Goal: Task Accomplishment & Management: Use online tool/utility

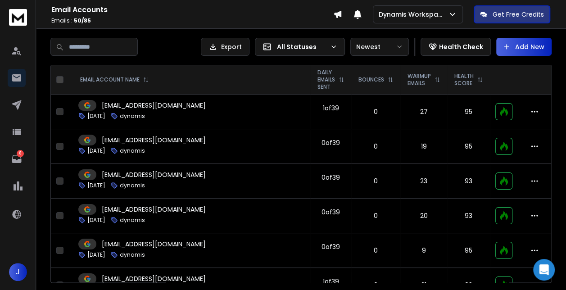
click at [27, 159] on div "8" at bounding box center [18, 161] width 21 height 22
click at [21, 161] on icon at bounding box center [16, 159] width 9 height 8
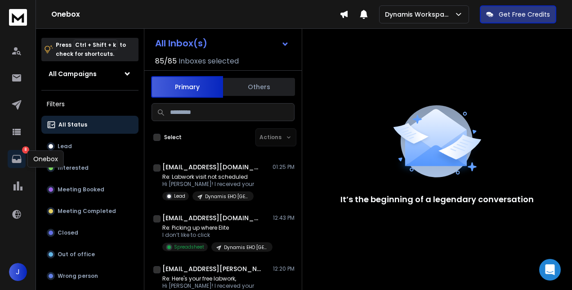
click at [195, 115] on input at bounding box center [223, 112] width 143 height 18
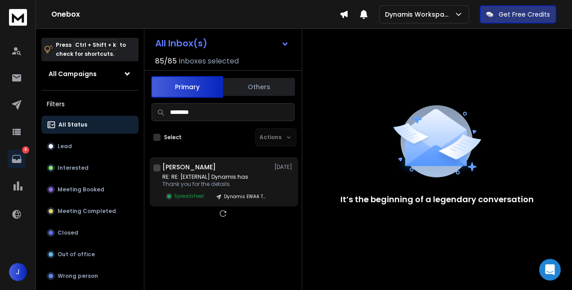
type input "********"
click at [257, 171] on div "[PERSON_NAME] [DATE]" at bounding box center [228, 166] width 132 height 9
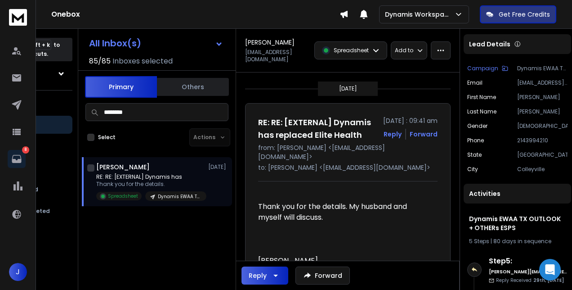
scroll to position [0, 70]
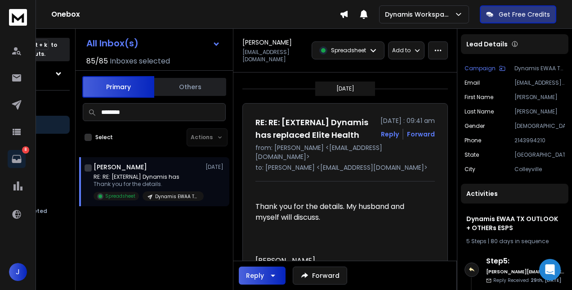
click at [424, 54] on div "Add to" at bounding box center [407, 50] width 36 height 17
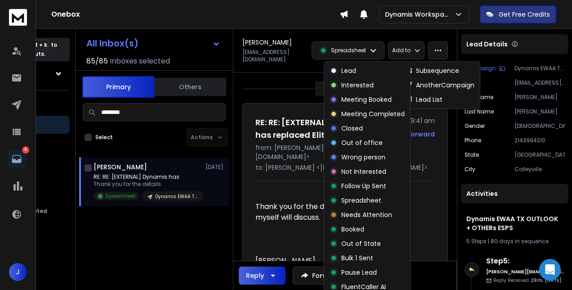
click at [384, 46] on div "Spreadsheet" at bounding box center [348, 50] width 72 height 17
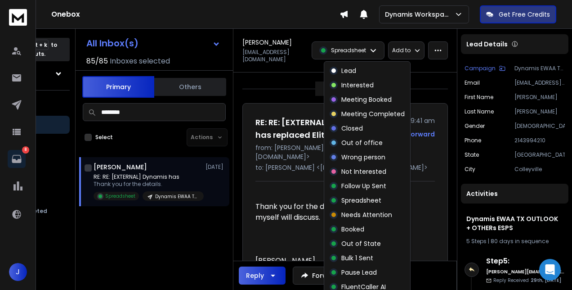
click at [416, 172] on p "to: [PERSON_NAME] <[EMAIL_ADDRESS][DOMAIN_NAME]>" at bounding box center [346, 167] width 180 height 9
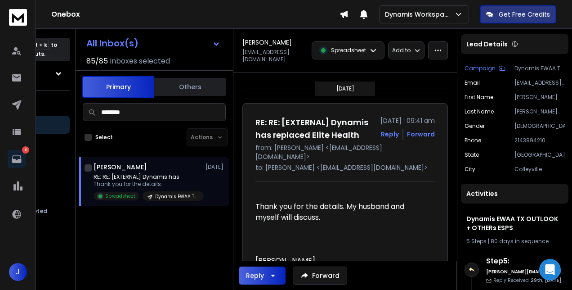
click at [442, 51] on icon "button" at bounding box center [438, 50] width 8 height 8
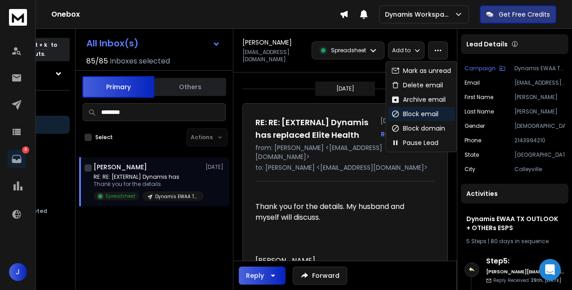
click at [427, 117] on div "Block email" at bounding box center [414, 113] width 47 height 9
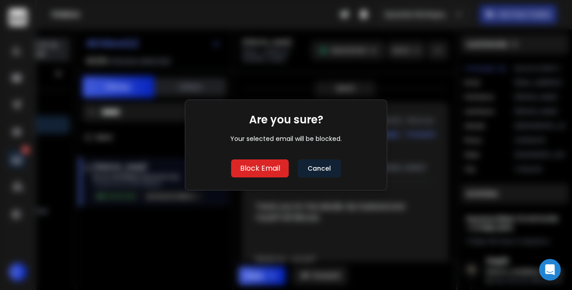
click at [334, 176] on button "Cancel" at bounding box center [319, 168] width 43 height 18
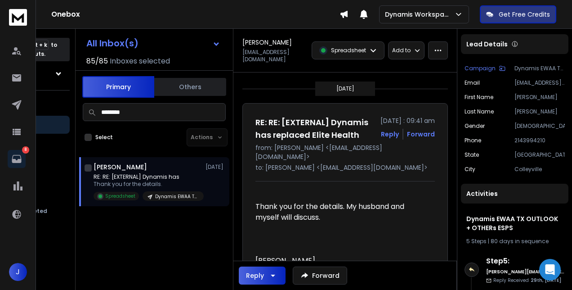
click at [384, 53] on div "Spreadsheet" at bounding box center [348, 50] width 72 height 17
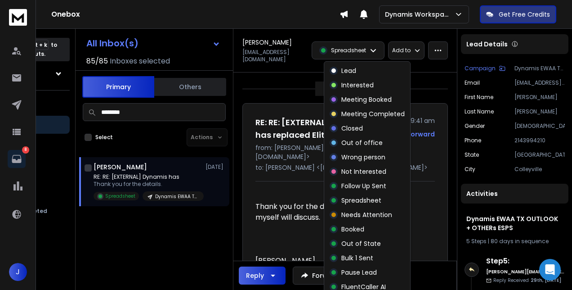
click at [384, 53] on div "Spreadsheet" at bounding box center [348, 50] width 72 height 17
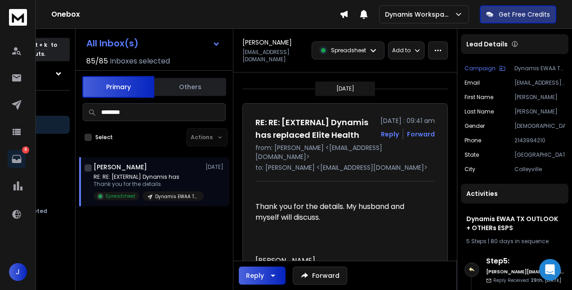
click at [443, 52] on button "button" at bounding box center [438, 50] width 20 height 18
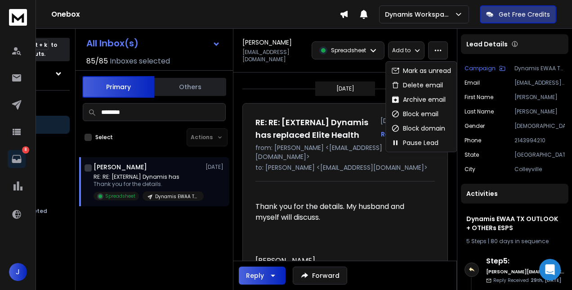
click at [443, 52] on button "button" at bounding box center [438, 50] width 20 height 18
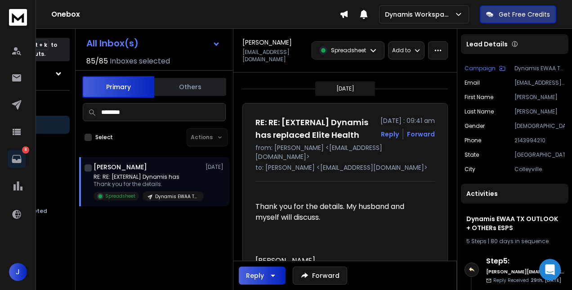
click at [384, 54] on div "Spreadsheet" at bounding box center [348, 50] width 72 height 17
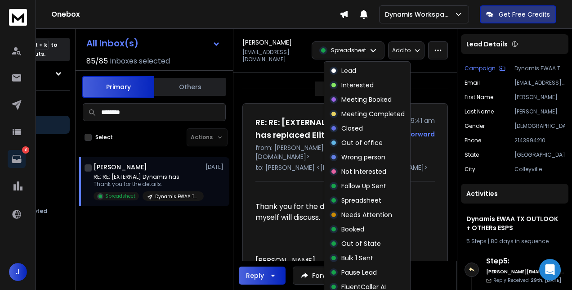
click at [428, 244] on p at bounding box center [342, 239] width 172 height 11
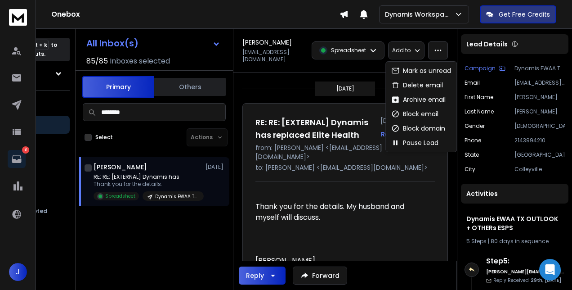
click at [446, 55] on button "button" at bounding box center [438, 50] width 20 height 18
click at [322, 161] on p "from: [PERSON_NAME] <[EMAIL_ADDRESS][DOMAIN_NAME]>" at bounding box center [346, 152] width 180 height 18
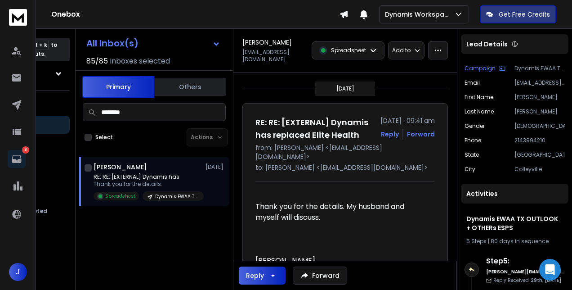
scroll to position [7, 70]
click at [22, 150] on p "8" at bounding box center [25, 149] width 7 height 7
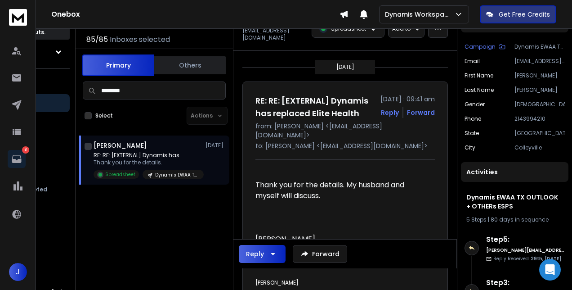
click at [60, 97] on button "All Status" at bounding box center [21, 103] width 97 height 18
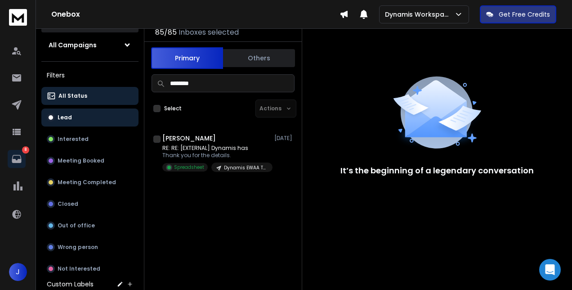
click at [71, 120] on button "Lead" at bounding box center [89, 117] width 97 height 18
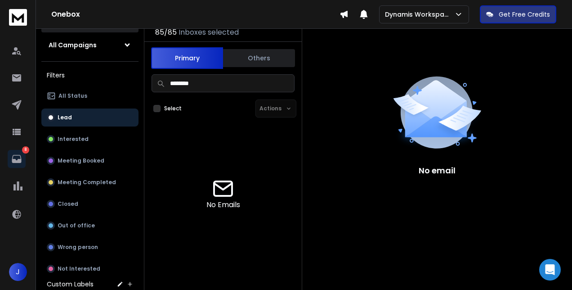
scroll to position [0, 0]
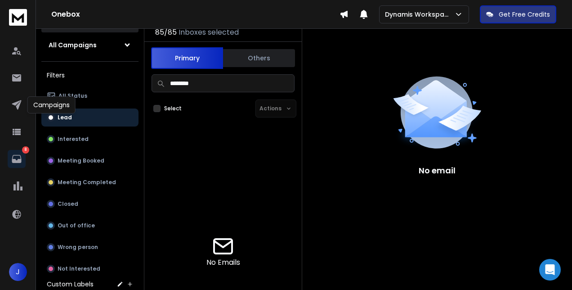
click at [81, 124] on button "Lead" at bounding box center [89, 117] width 97 height 18
